Goal: Information Seeking & Learning: Learn about a topic

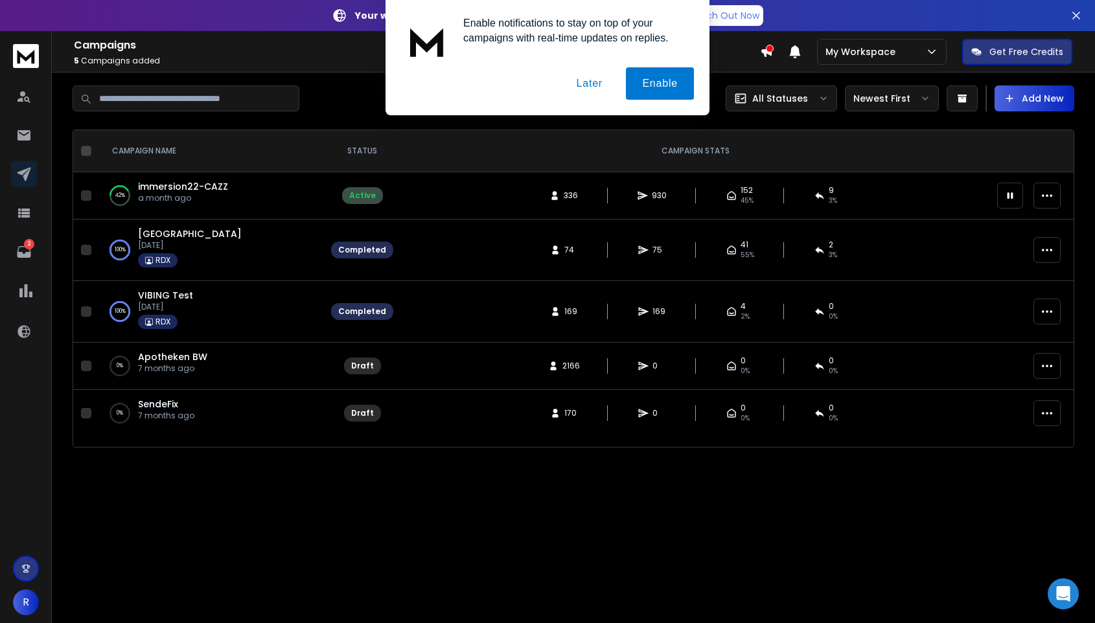
click at [598, 84] on button "Later" at bounding box center [589, 83] width 58 height 32
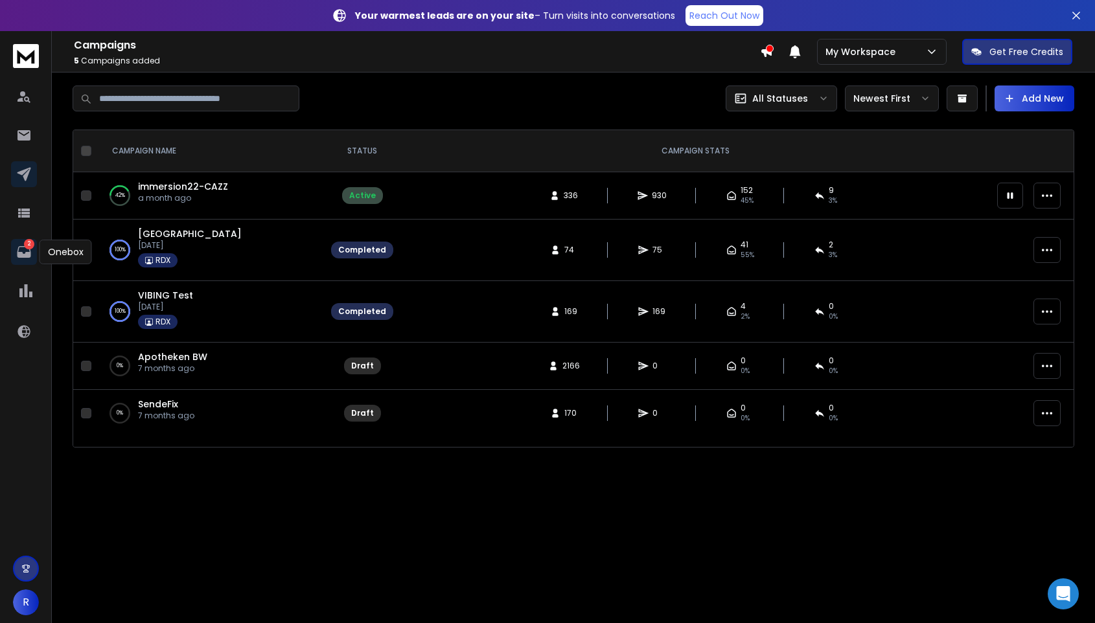
click at [25, 251] on icon at bounding box center [24, 252] width 16 height 16
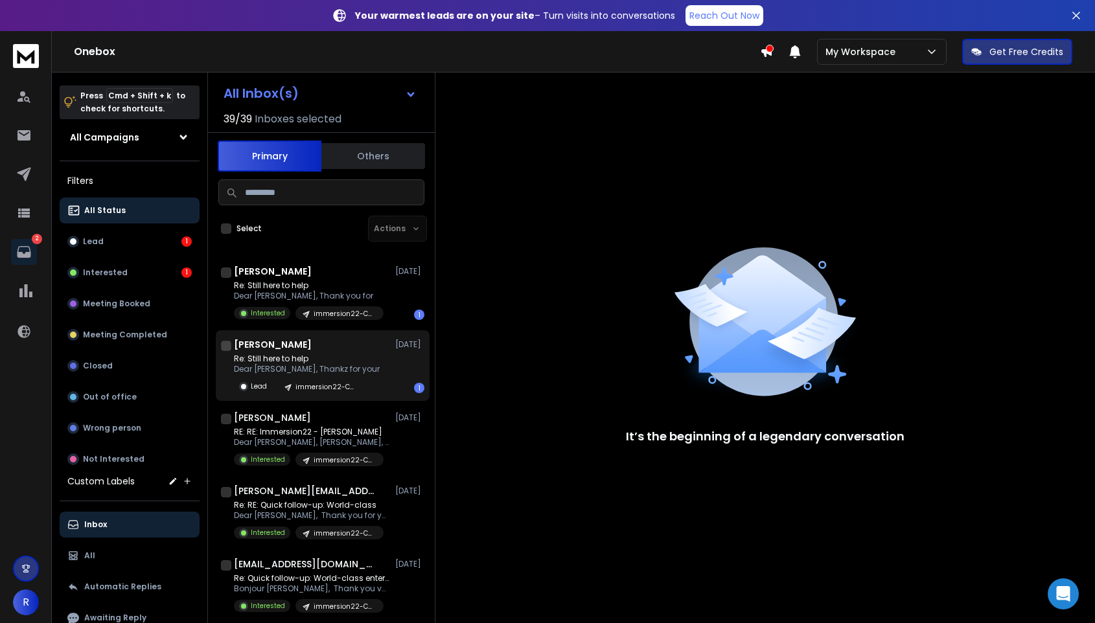
click at [310, 368] on p "Dear [PERSON_NAME], Thankz for your" at bounding box center [307, 369] width 146 height 10
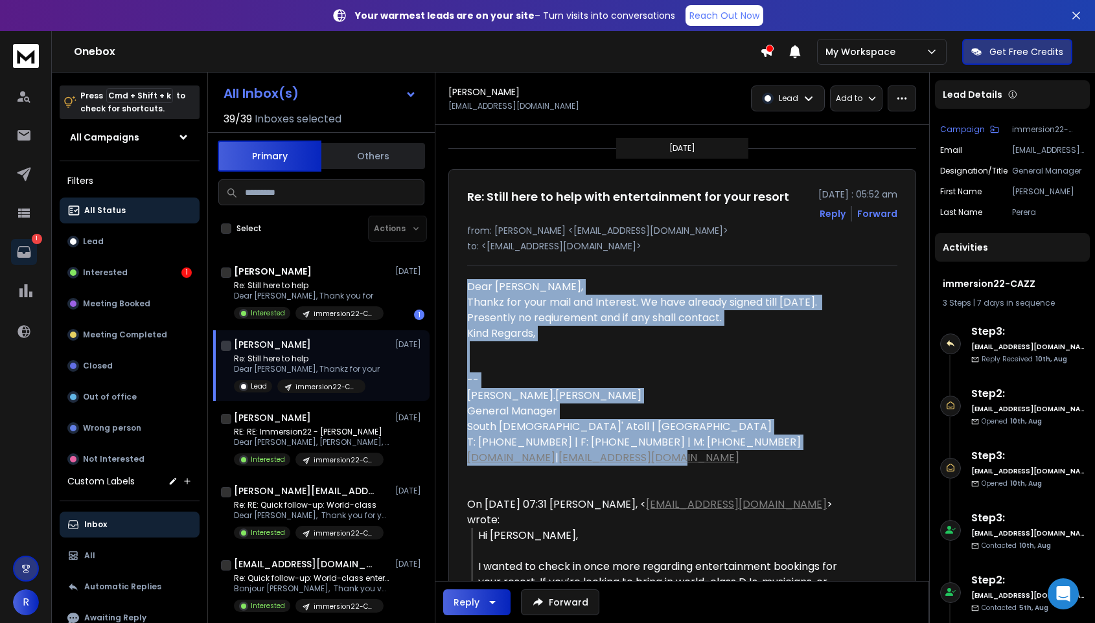
drag, startPoint x: 469, startPoint y: 288, endPoint x: 755, endPoint y: 462, distance: 334.6
click at [755, 462] on div "Dear [PERSON_NAME], Thankz for your mail and Interest. We have already signed t…" at bounding box center [656, 380] width 378 height 202
copy div "Dear [PERSON_NAME], Thankz for your mail and Interest. We have already signed t…"
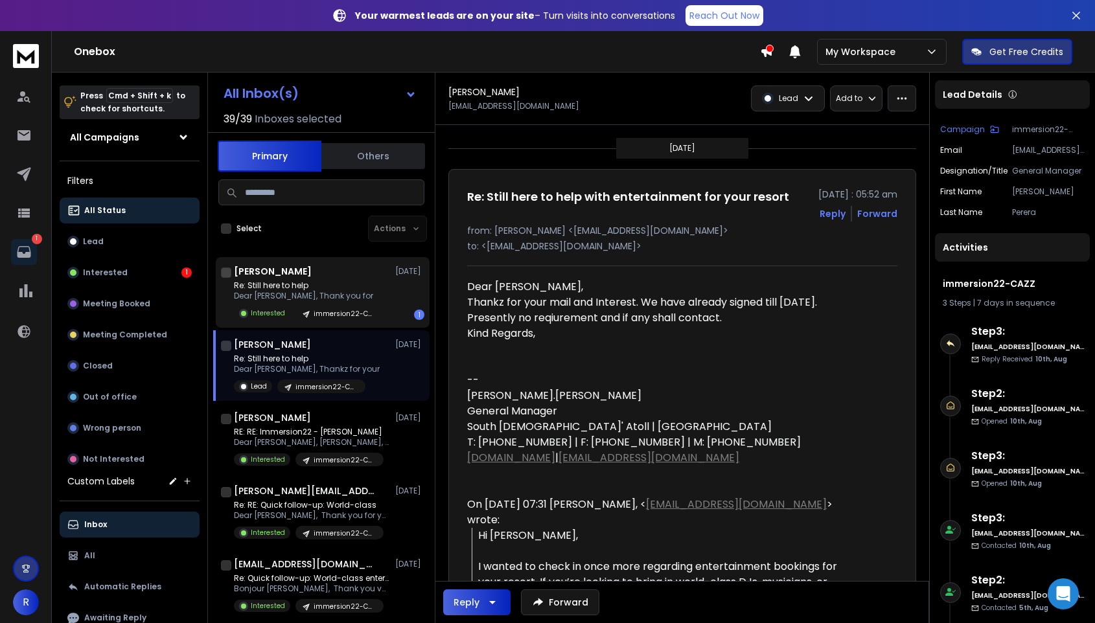
click at [297, 285] on p "Re: Still here to help" at bounding box center [309, 285] width 150 height 10
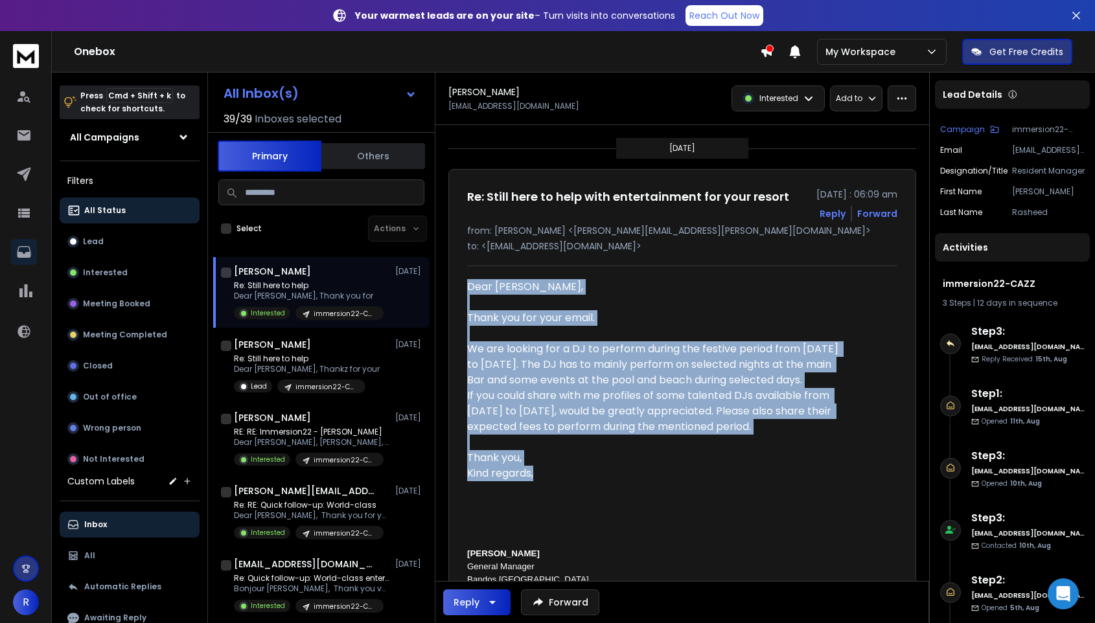
drag, startPoint x: 470, startPoint y: 287, endPoint x: 577, endPoint y: 494, distance: 232.9
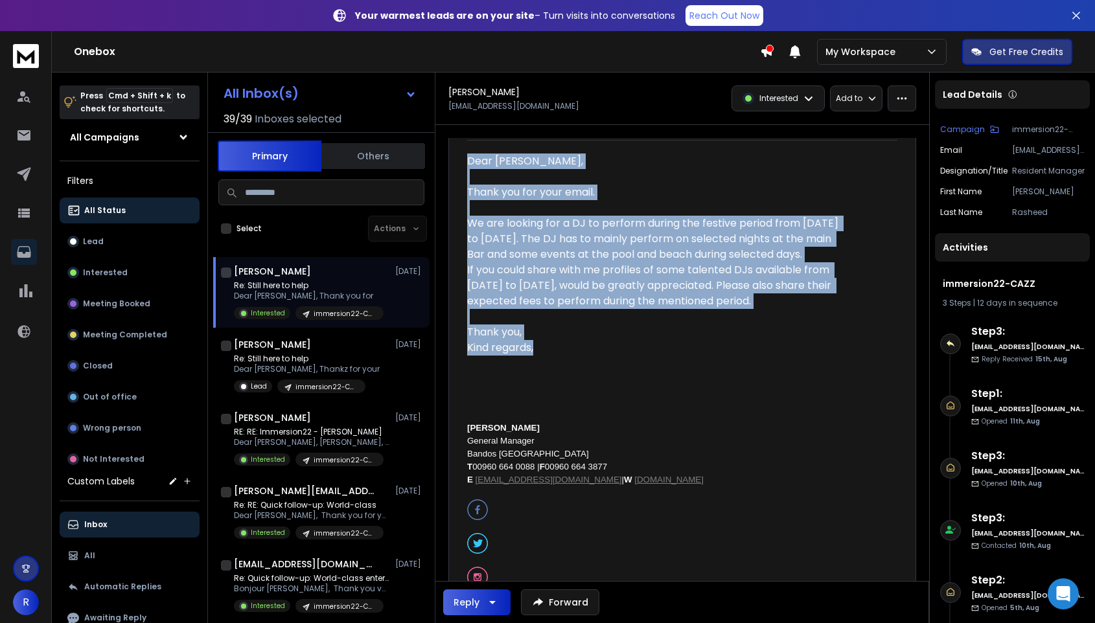
scroll to position [131, 0]
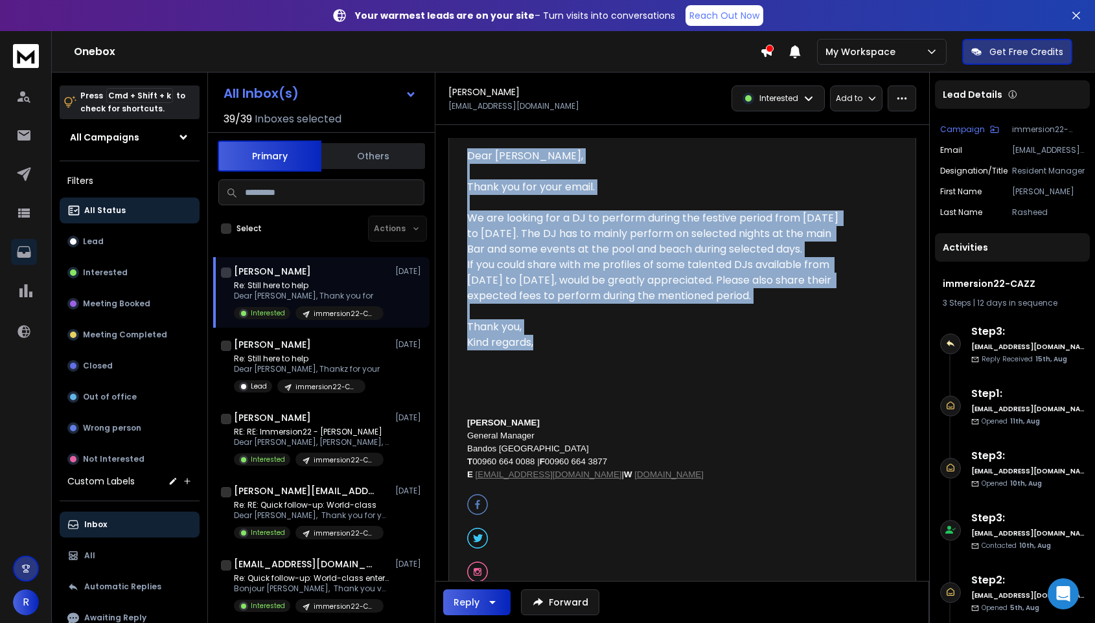
click at [670, 494] on td "[PERSON_NAME] General Manager Bandos [GEOGRAPHIC_DATA] T 00960 664 0088 | F 009…" at bounding box center [656, 455] width 378 height 78
copy div "Dear [PERSON_NAME], Thank you for your email. We are looking for a DJ to perfor…"
